Goal: Check status

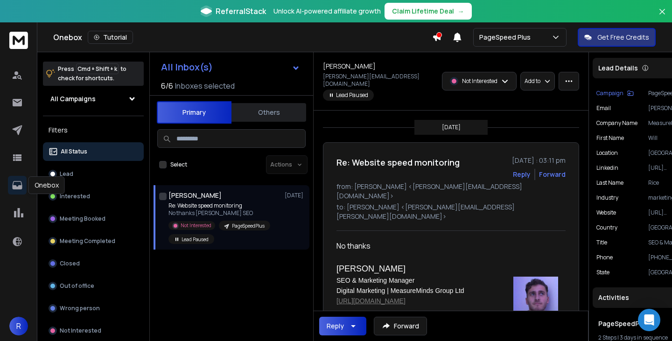
click at [16, 185] on icon at bounding box center [17, 185] width 11 height 11
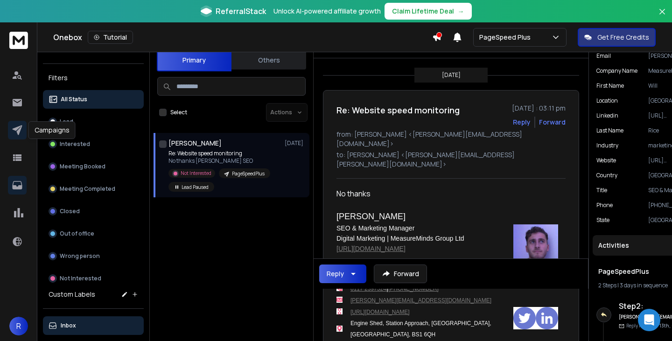
click at [13, 122] on link at bounding box center [17, 130] width 19 height 19
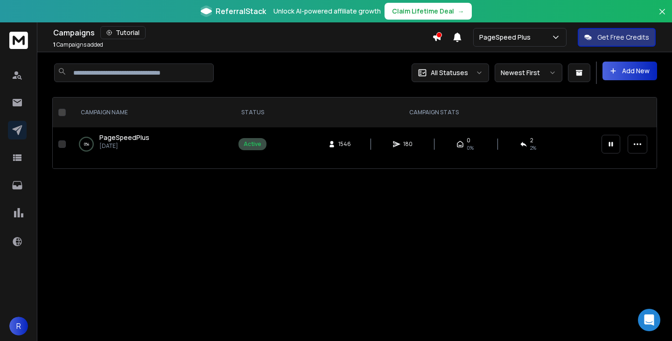
click at [128, 138] on span "PageSpeedPlus" at bounding box center [124, 137] width 50 height 9
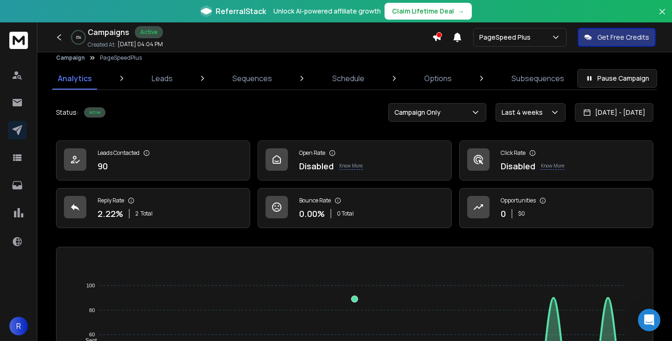
scroll to position [12, 0]
